Goal: Task Accomplishment & Management: Manage account settings

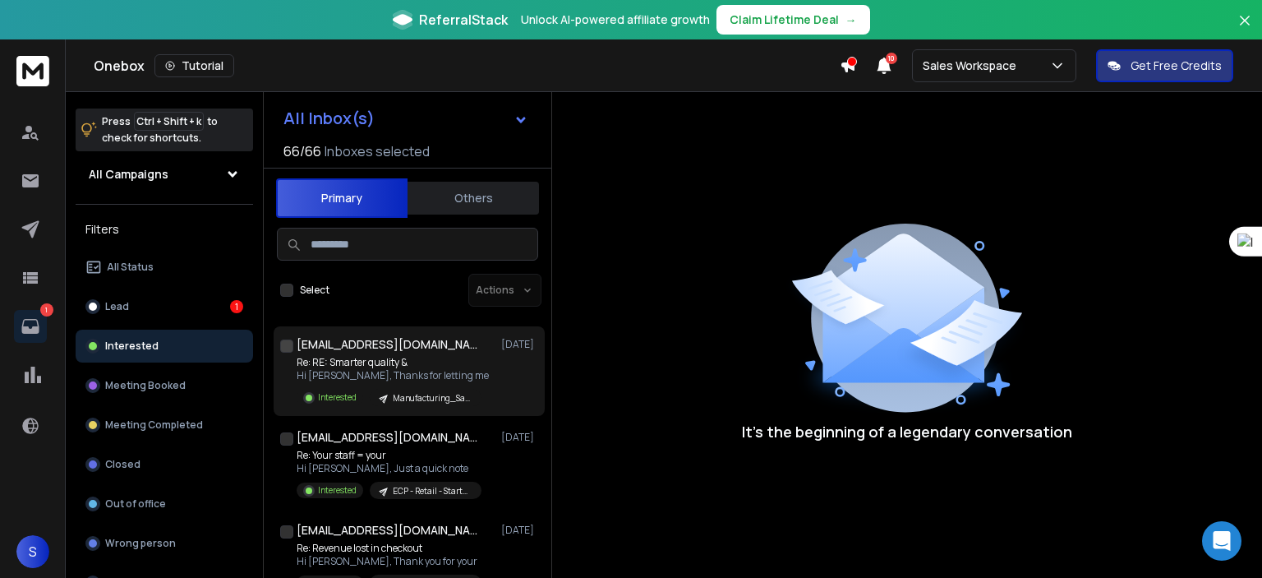
click at [447, 356] on p "Re: RE: Smarter quality &" at bounding box center [393, 362] width 192 height 13
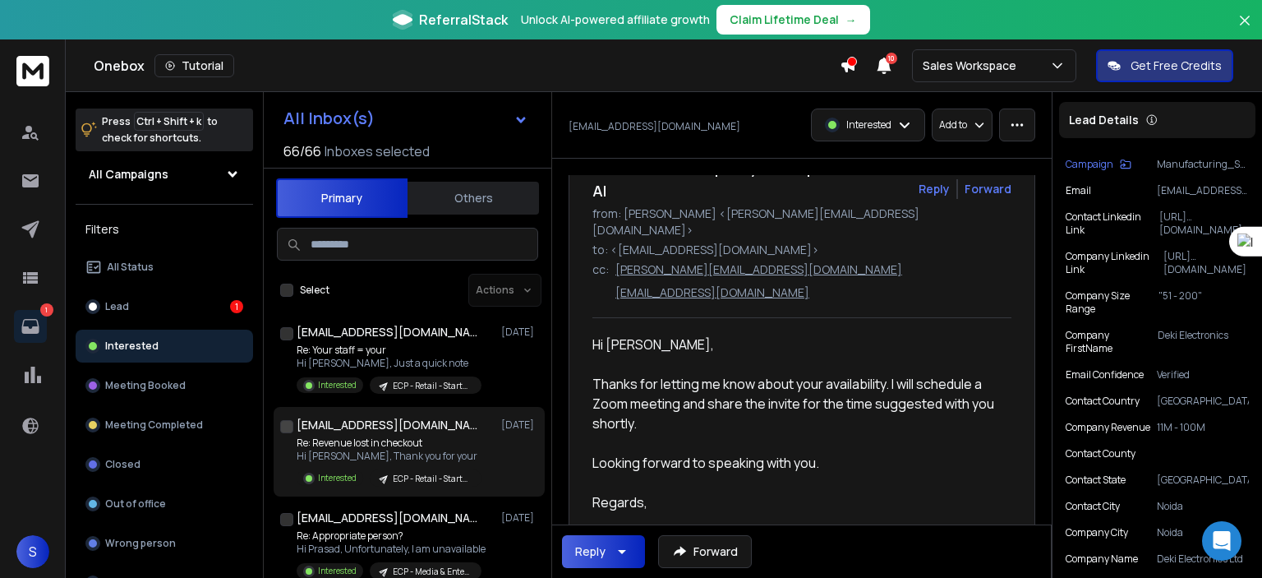
scroll to position [82, 0]
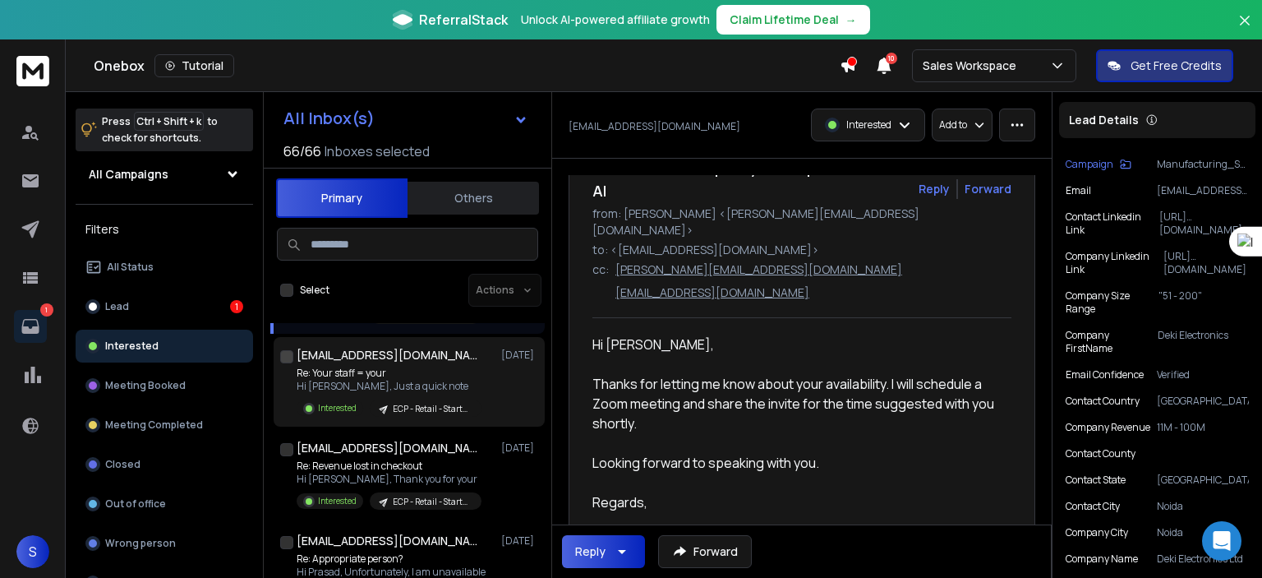
click at [392, 380] on p "Hi [PERSON_NAME], Just a quick note" at bounding box center [389, 386] width 185 height 13
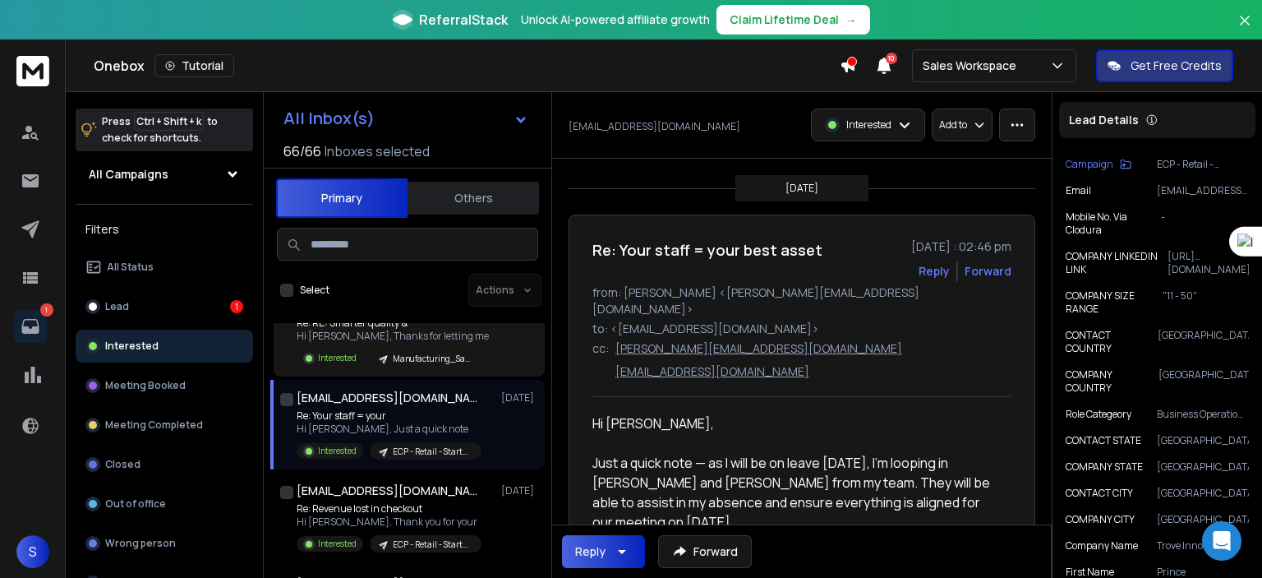
scroll to position [0, 0]
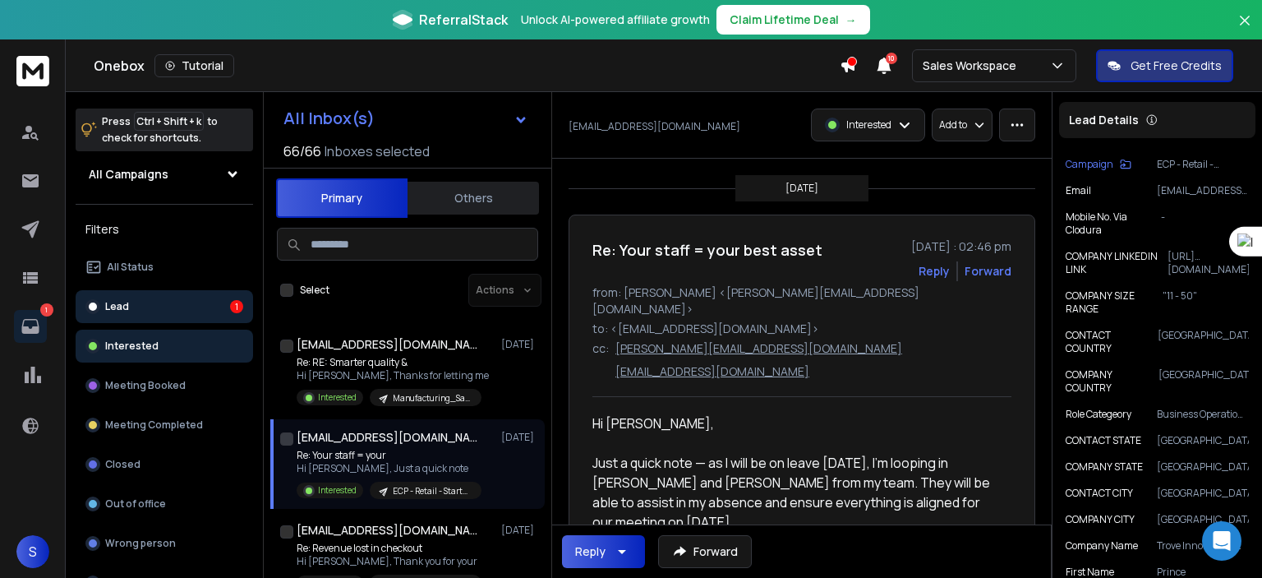
click at [195, 309] on button "Lead 1" at bounding box center [164, 306] width 177 height 33
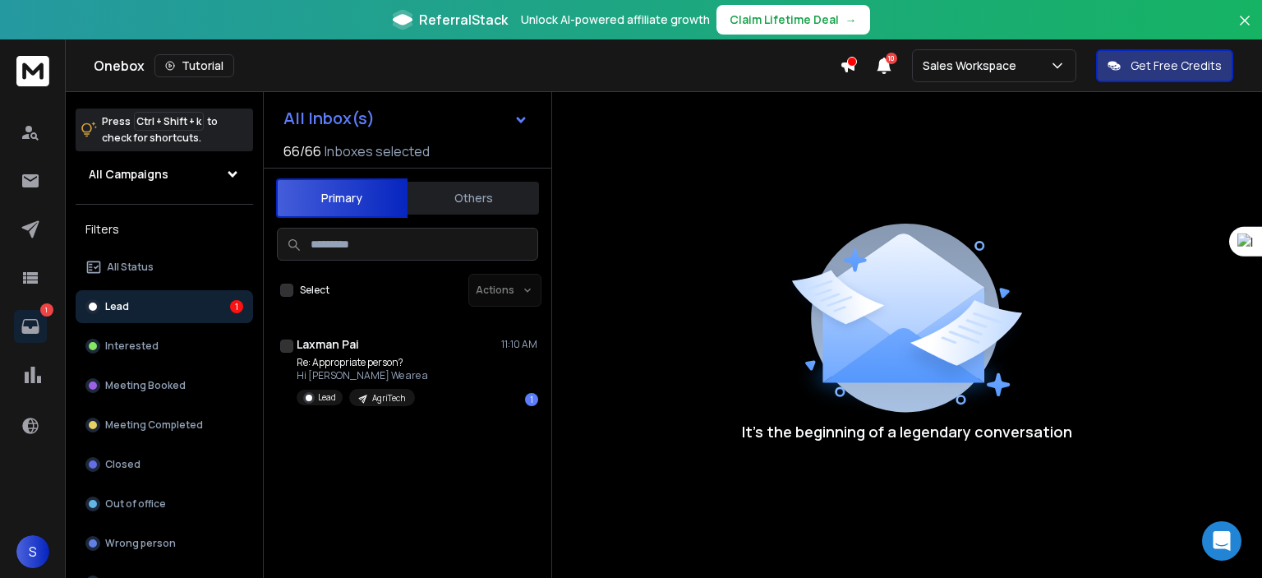
click at [423, 363] on div "Re: Appropriate person? Hi [PERSON_NAME] We are a Lead AgriTech 1" at bounding box center [418, 381] width 242 height 50
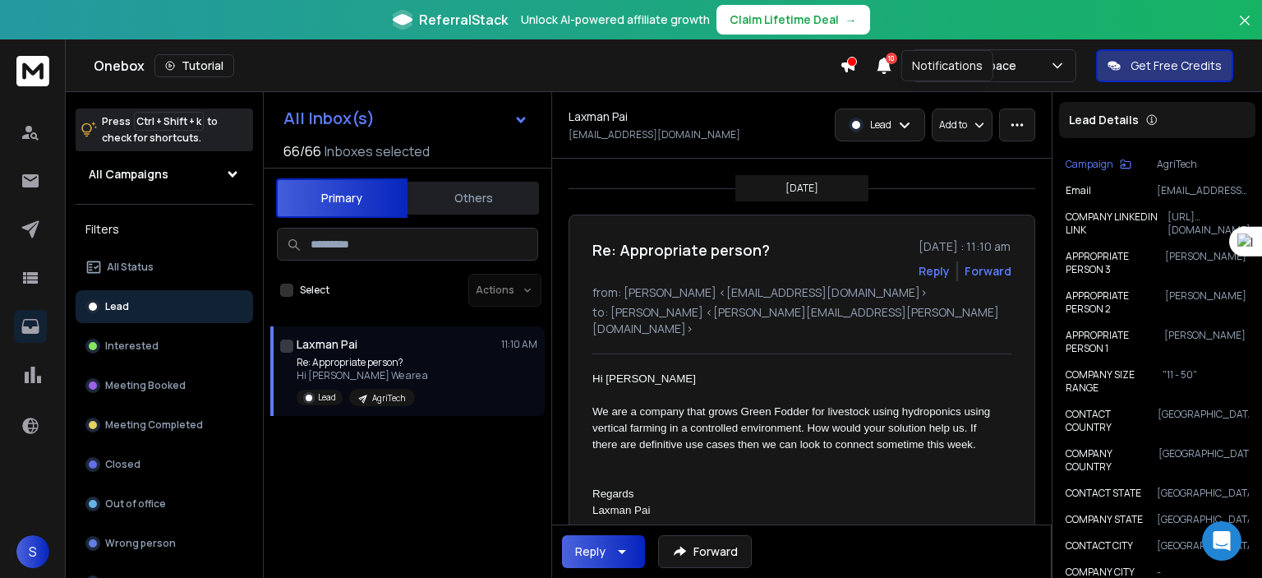
click at [887, 56] on div "10 Sales Workspace Get Free Credits" at bounding box center [1037, 65] width 394 height 33
click at [892, 68] on icon at bounding box center [884, 65] width 15 height 16
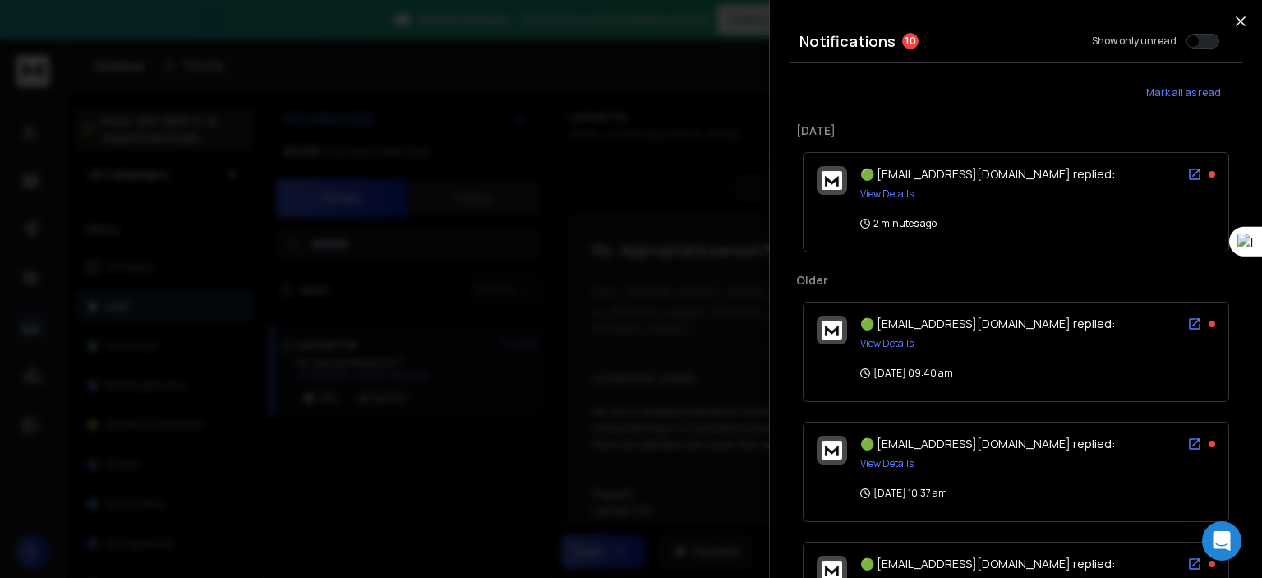
click at [1237, 25] on icon "button" at bounding box center [1241, 21] width 16 height 16
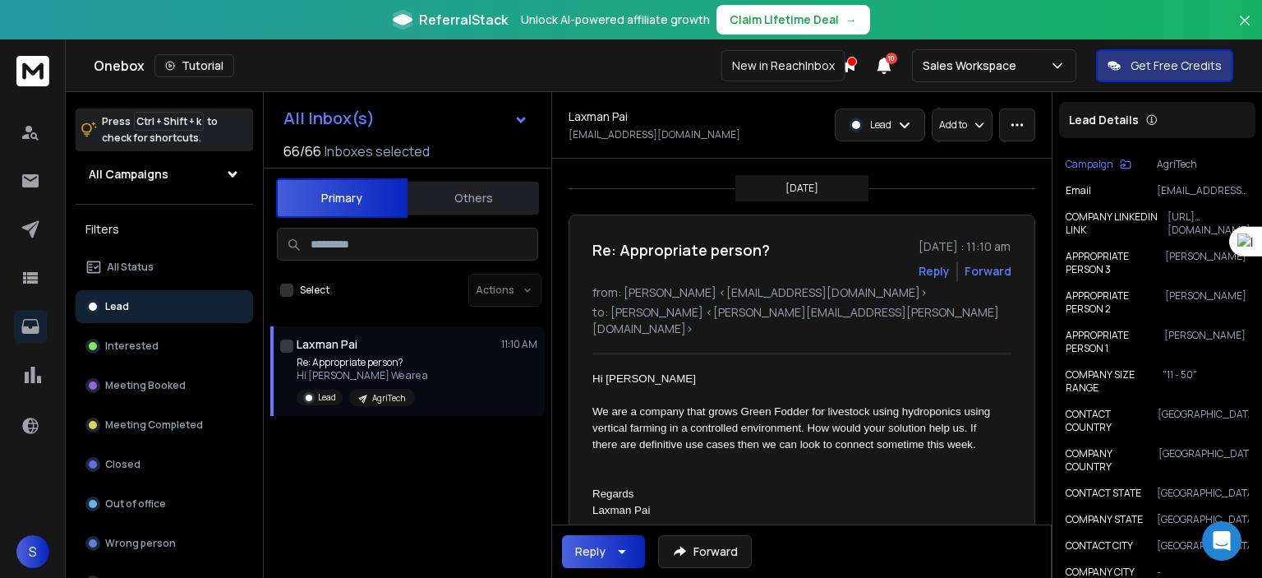
click at [857, 64] on div at bounding box center [852, 62] width 10 height 10
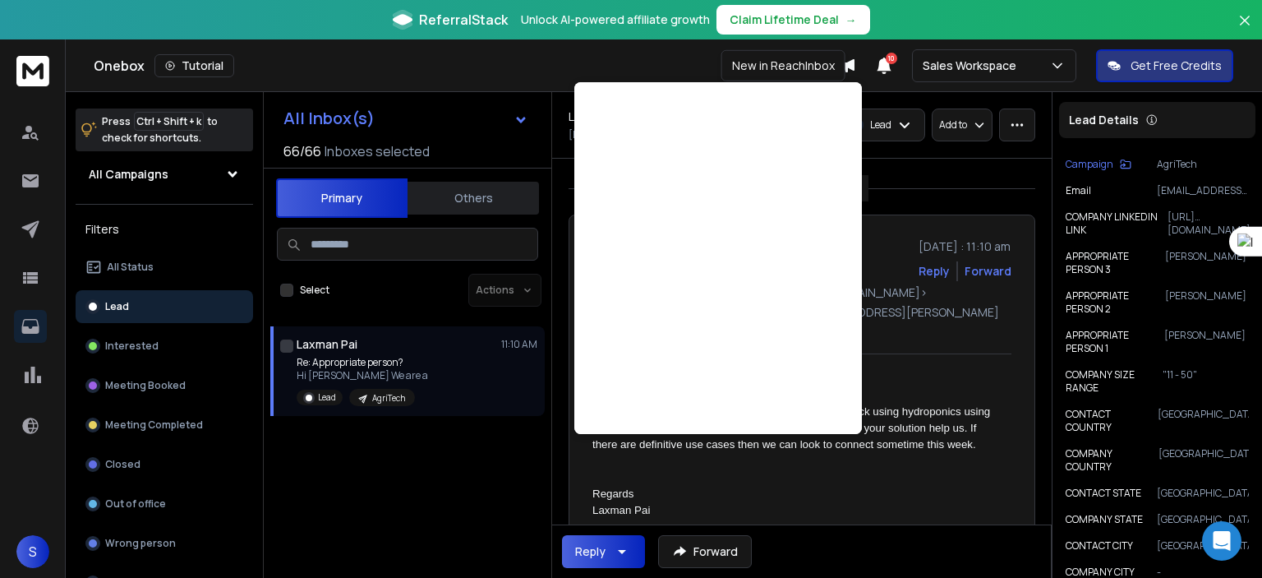
click at [855, 64] on icon at bounding box center [847, 65] width 13 height 13
